Goal: Check status

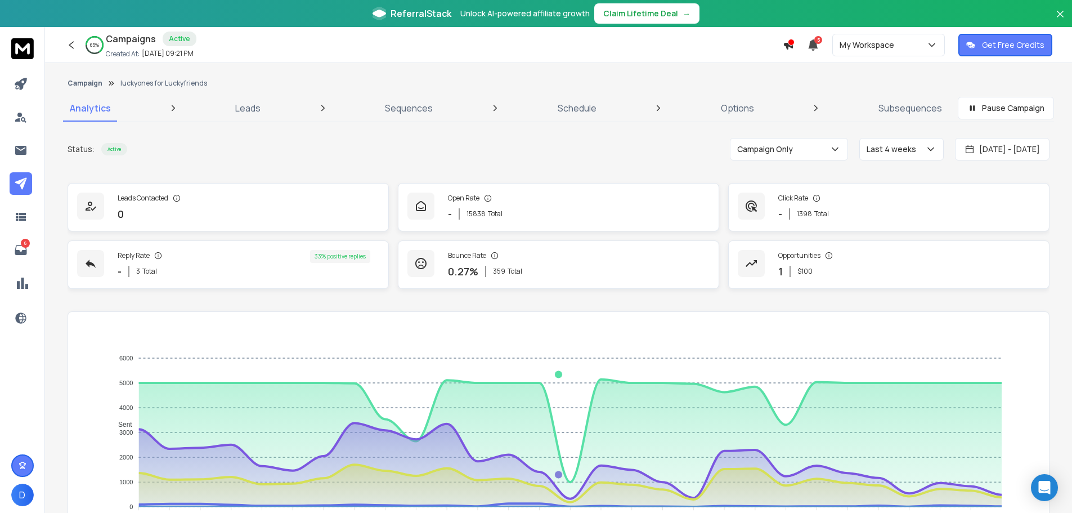
scroll to position [169, 0]
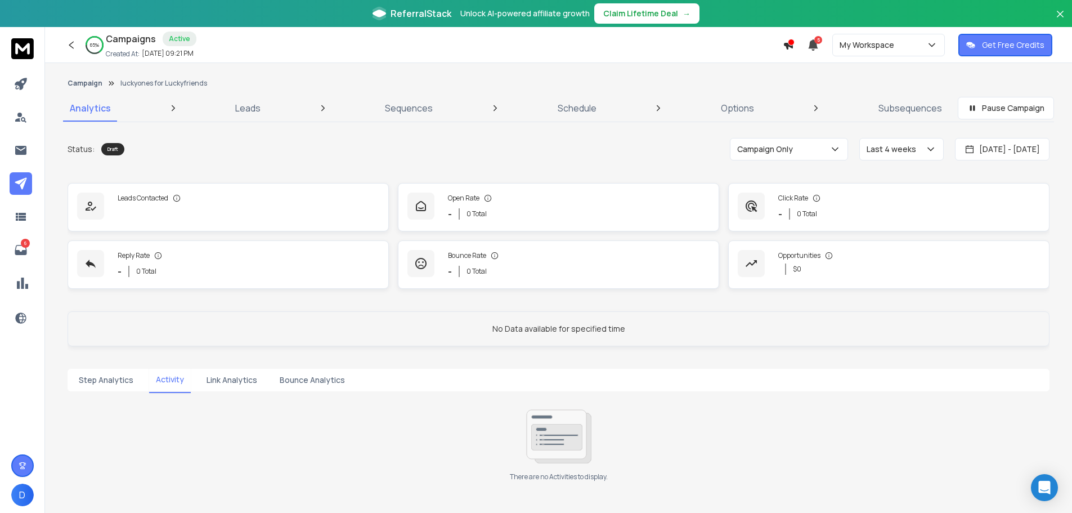
click at [169, 384] on button "Activity" at bounding box center [170, 380] width 42 height 26
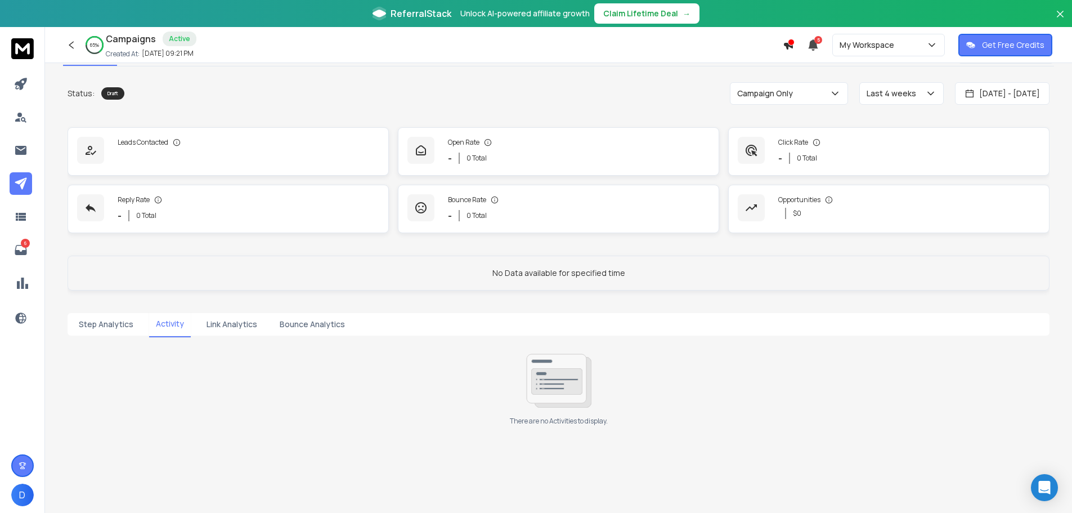
scroll to position [56, 0]
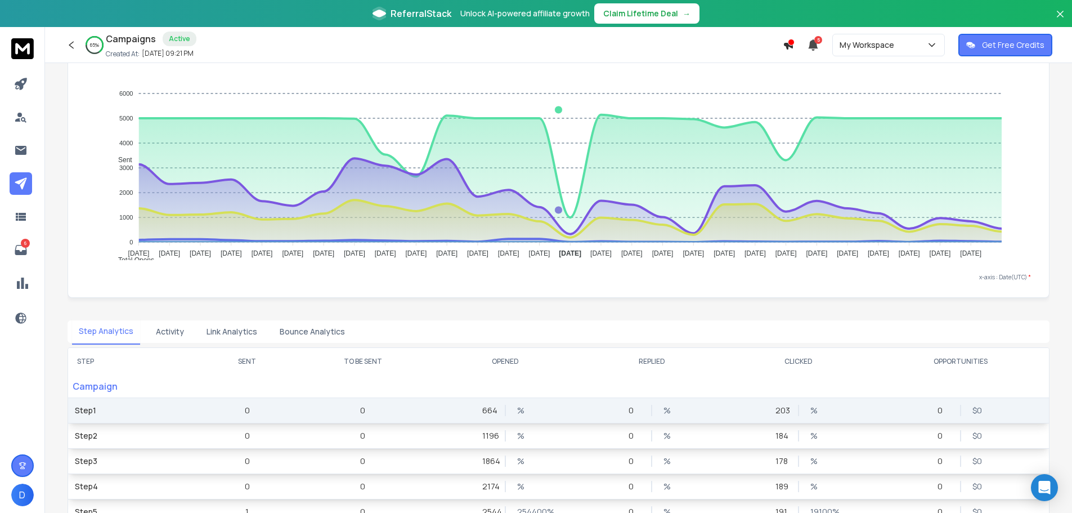
scroll to position [281, 0]
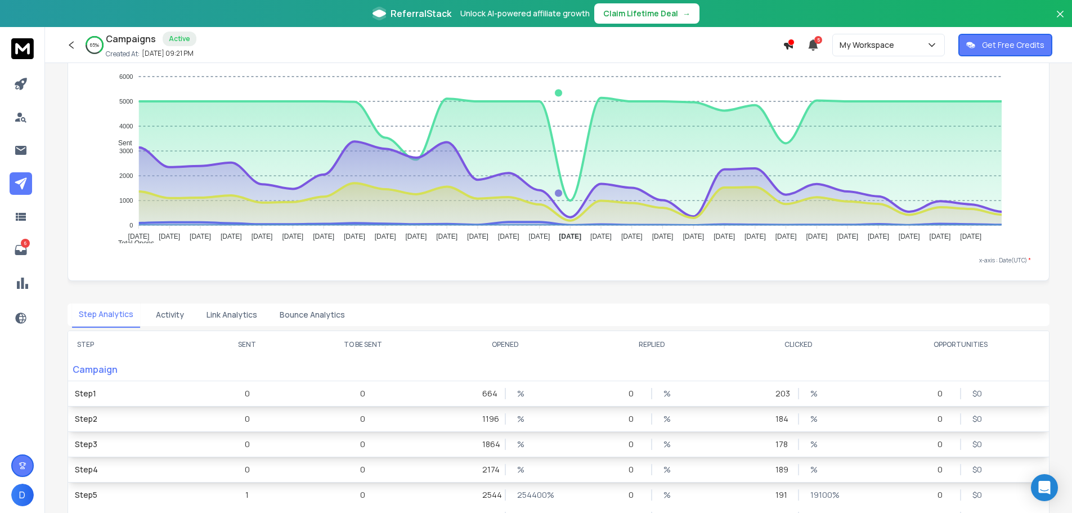
click at [177, 319] on button "Activity" at bounding box center [170, 314] width 42 height 25
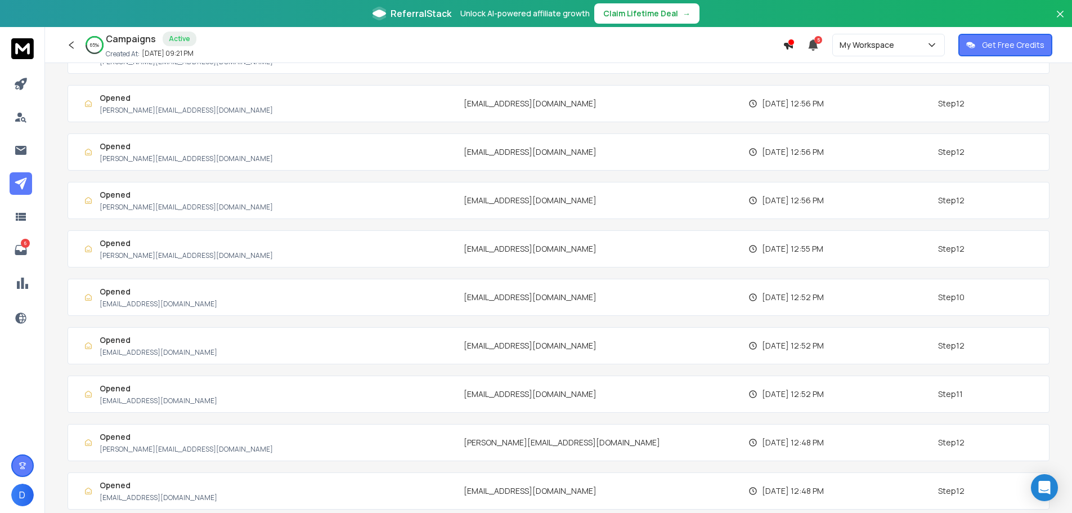
scroll to position [788, 0]
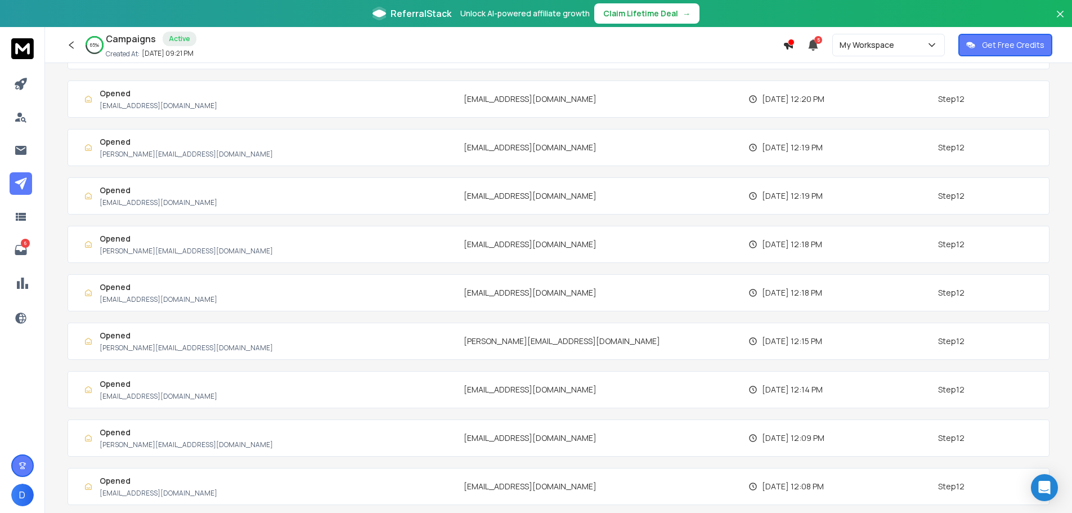
scroll to position [2285, 0]
